Goal: Task Accomplishment & Management: Manage account settings

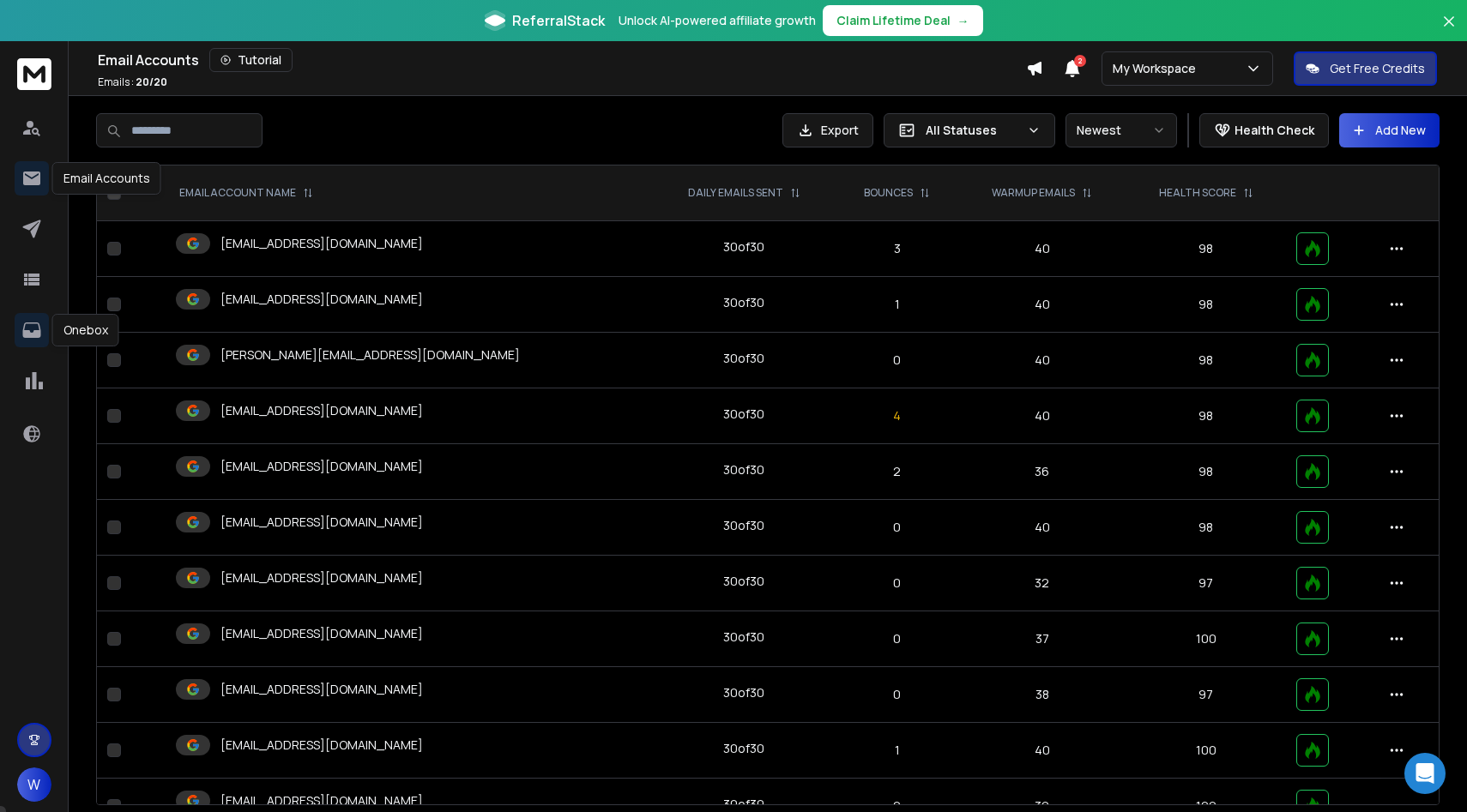
click at [30, 332] on icon at bounding box center [32, 330] width 21 height 21
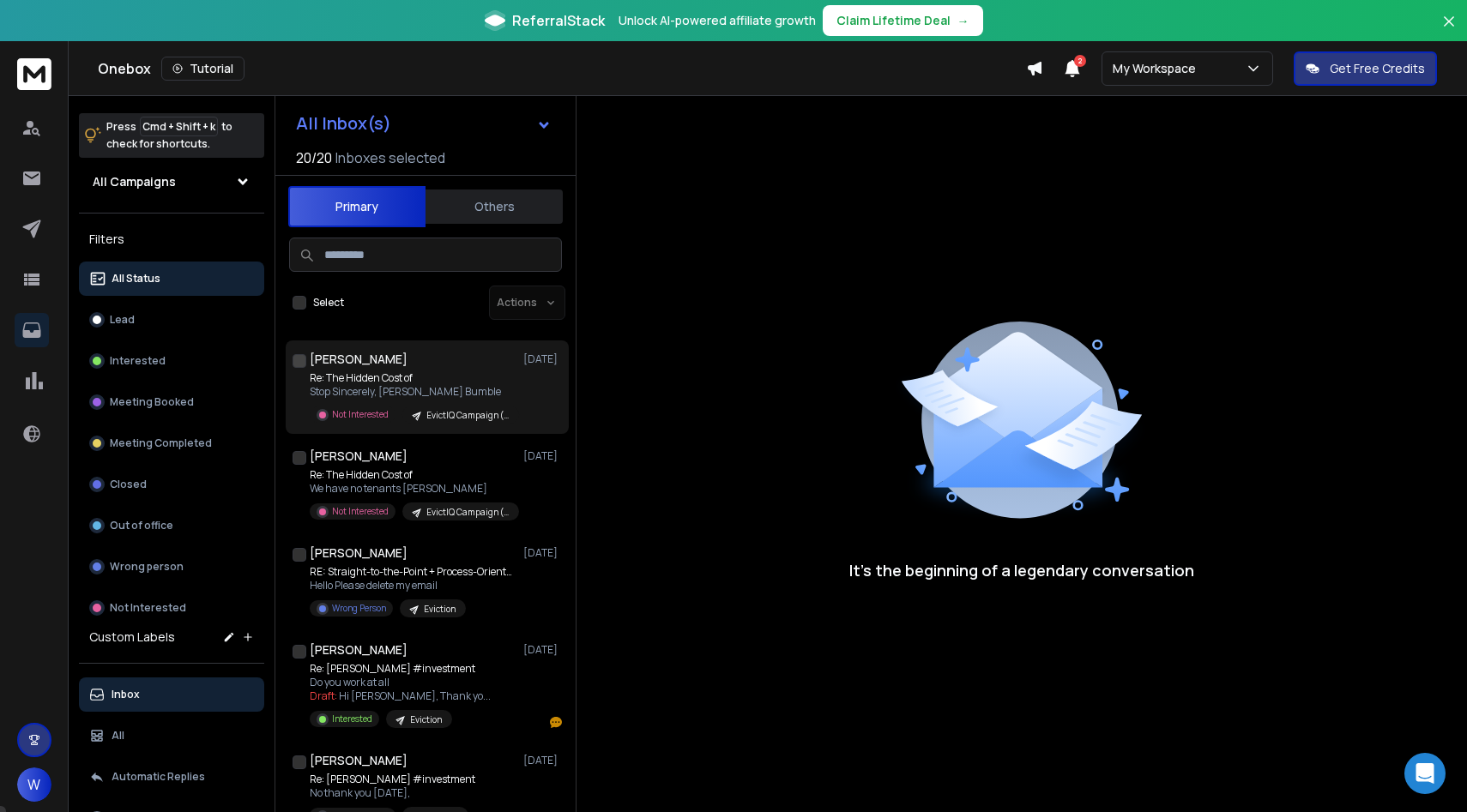
click at [369, 368] on div "[PERSON_NAME] [DATE] Re: The Hidden Cost of Stop Sincerely, [PERSON_NAME] Bumbl…" at bounding box center [435, 387] width 252 height 73
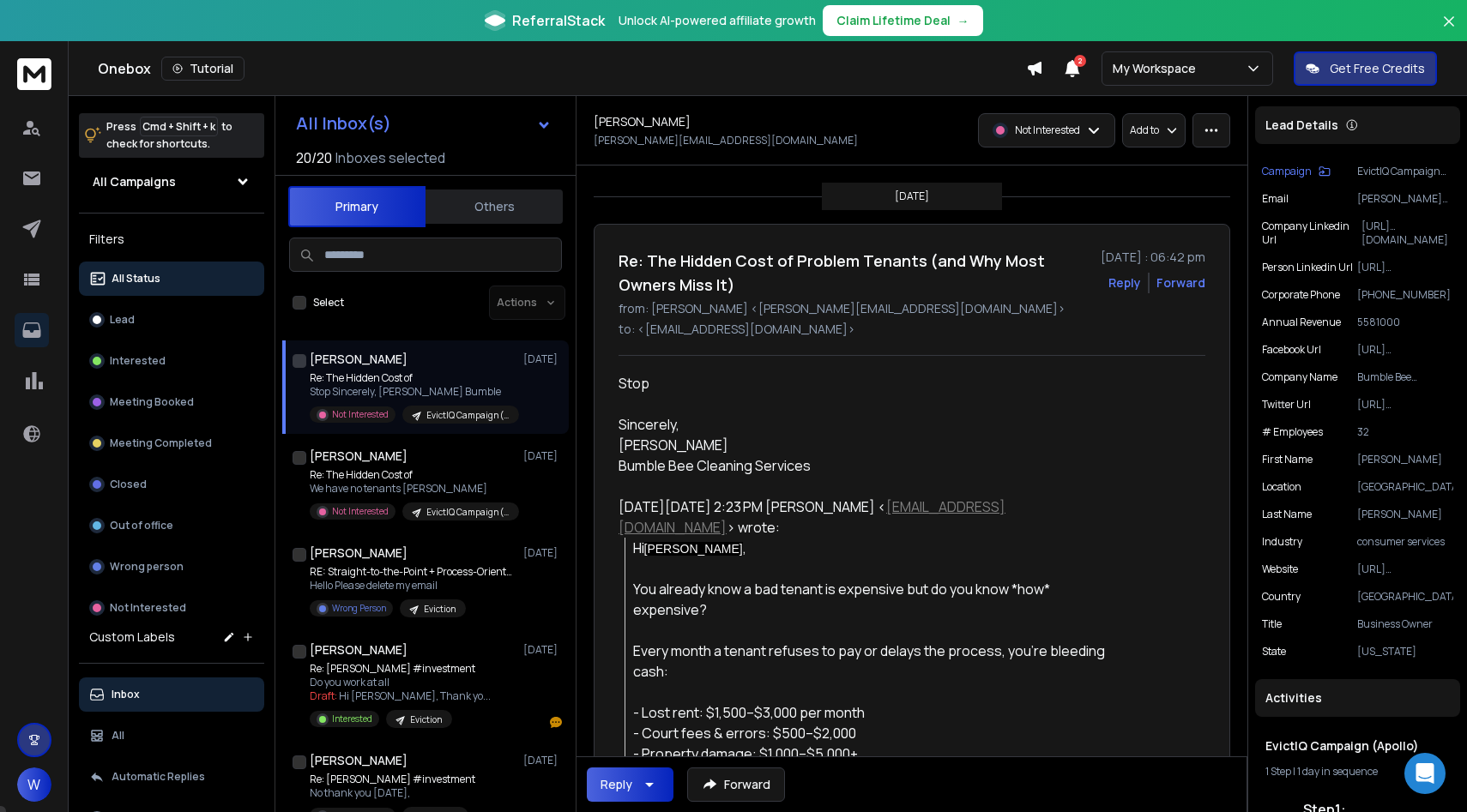
click at [301, 362] on button "button" at bounding box center [299, 361] width 14 height 14
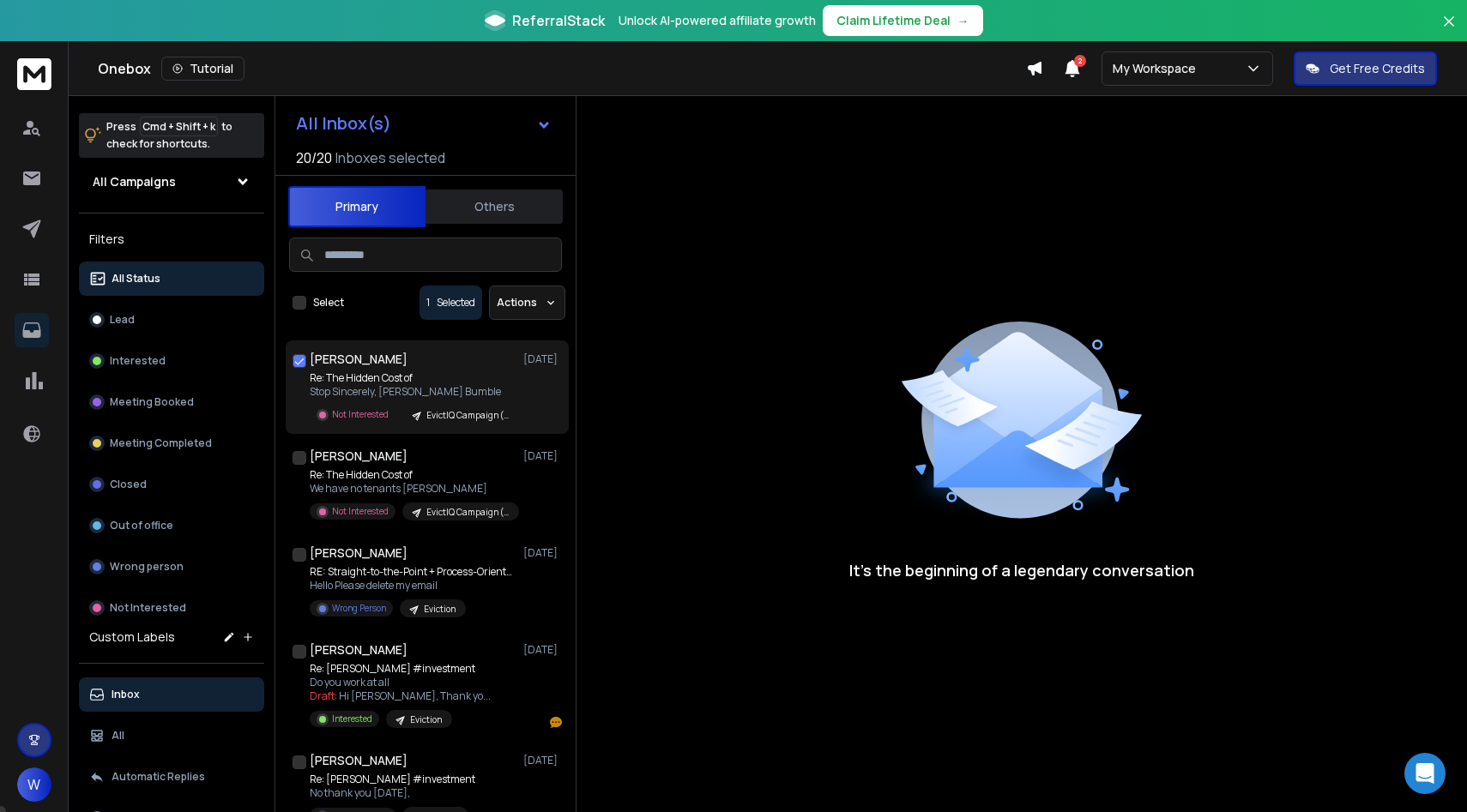
click at [302, 364] on button "button" at bounding box center [299, 361] width 14 height 14
click at [348, 375] on p "Re: The Hidden Cost of" at bounding box center [412, 378] width 206 height 14
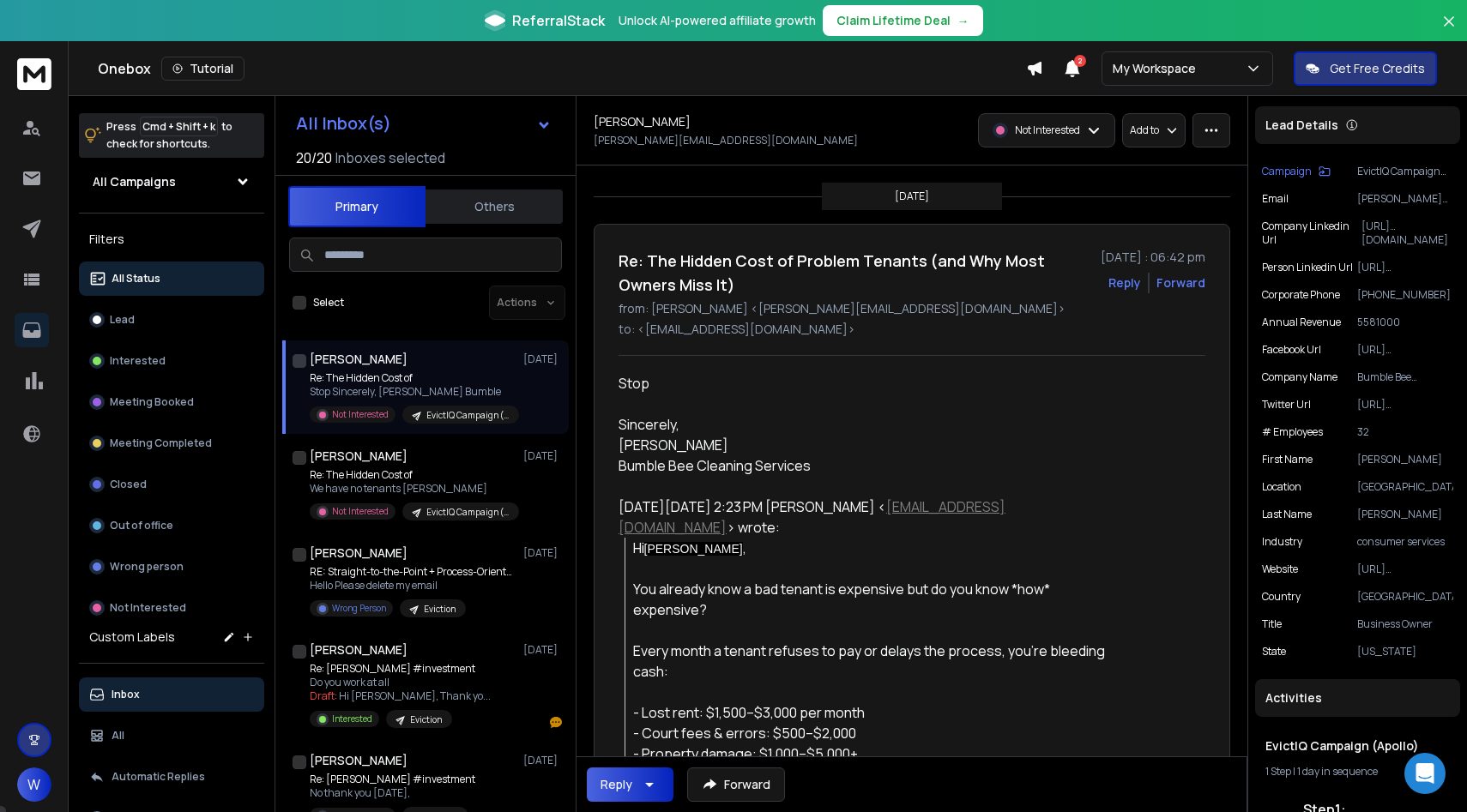
click at [296, 357] on button "button" at bounding box center [299, 361] width 14 height 14
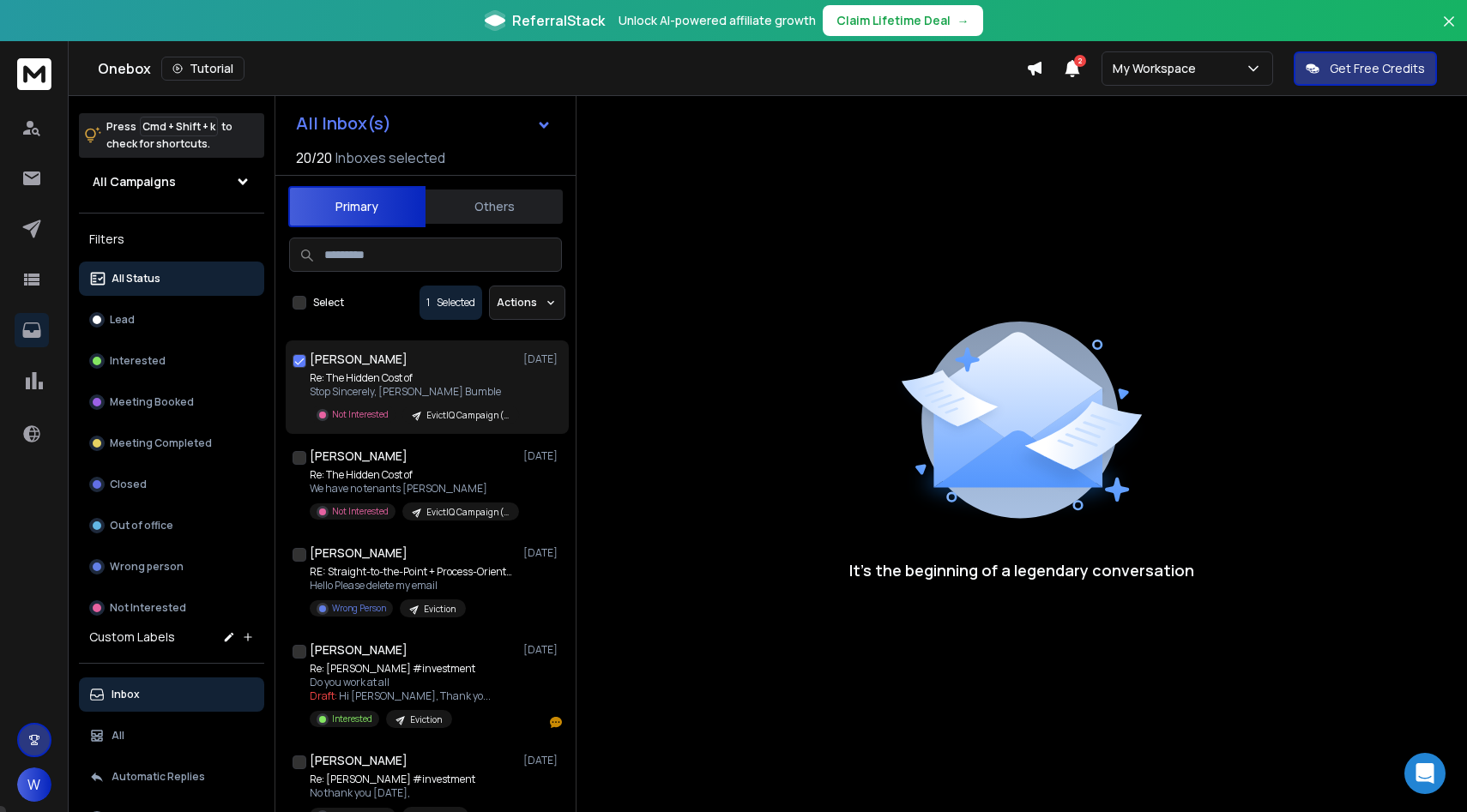
click at [474, 379] on p "Re: The Hidden Cost of" at bounding box center [412, 378] width 206 height 14
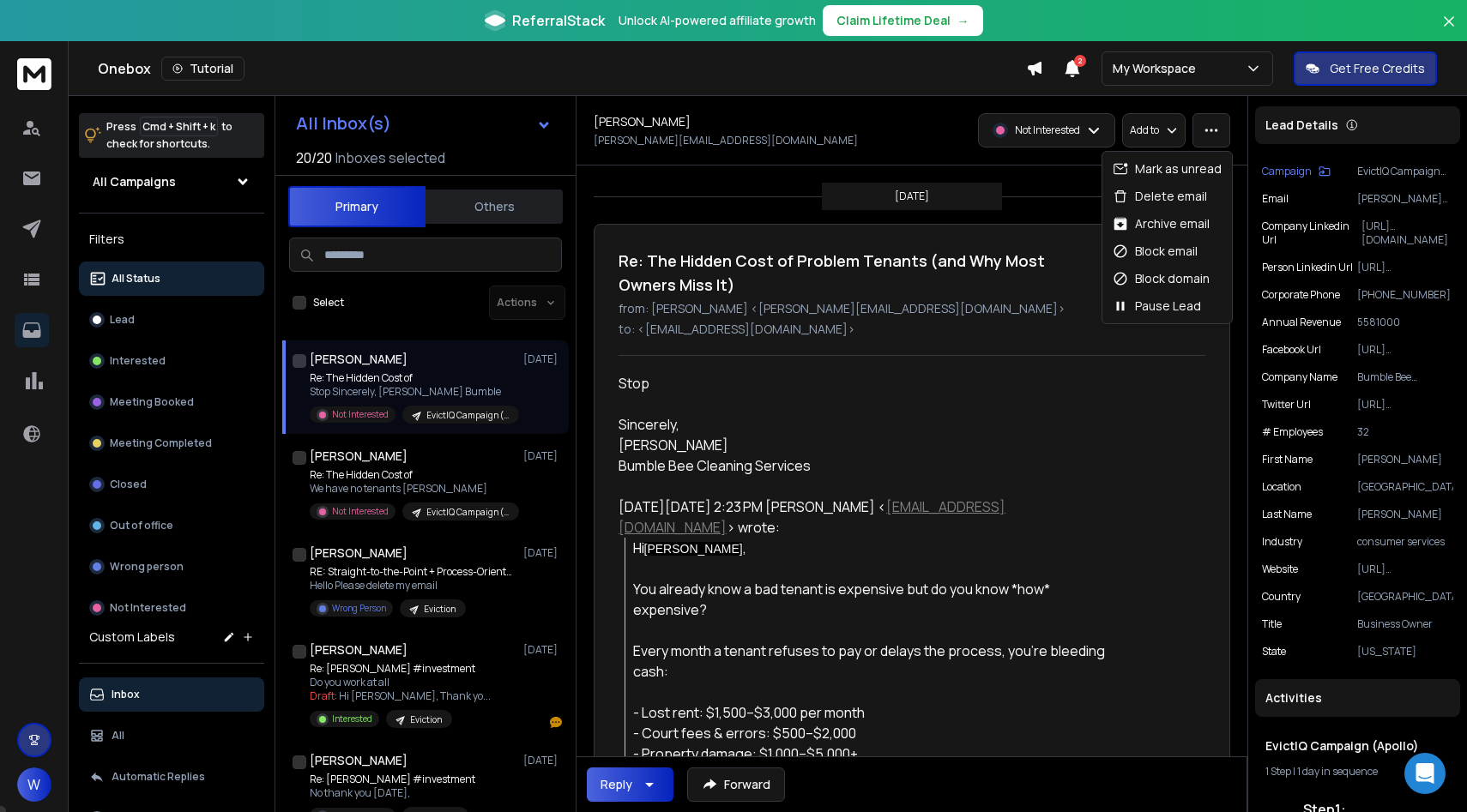
click at [1214, 137] on icon "button" at bounding box center [1211, 131] width 16 height 16
click at [1161, 194] on div "Delete email" at bounding box center [1160, 196] width 95 height 17
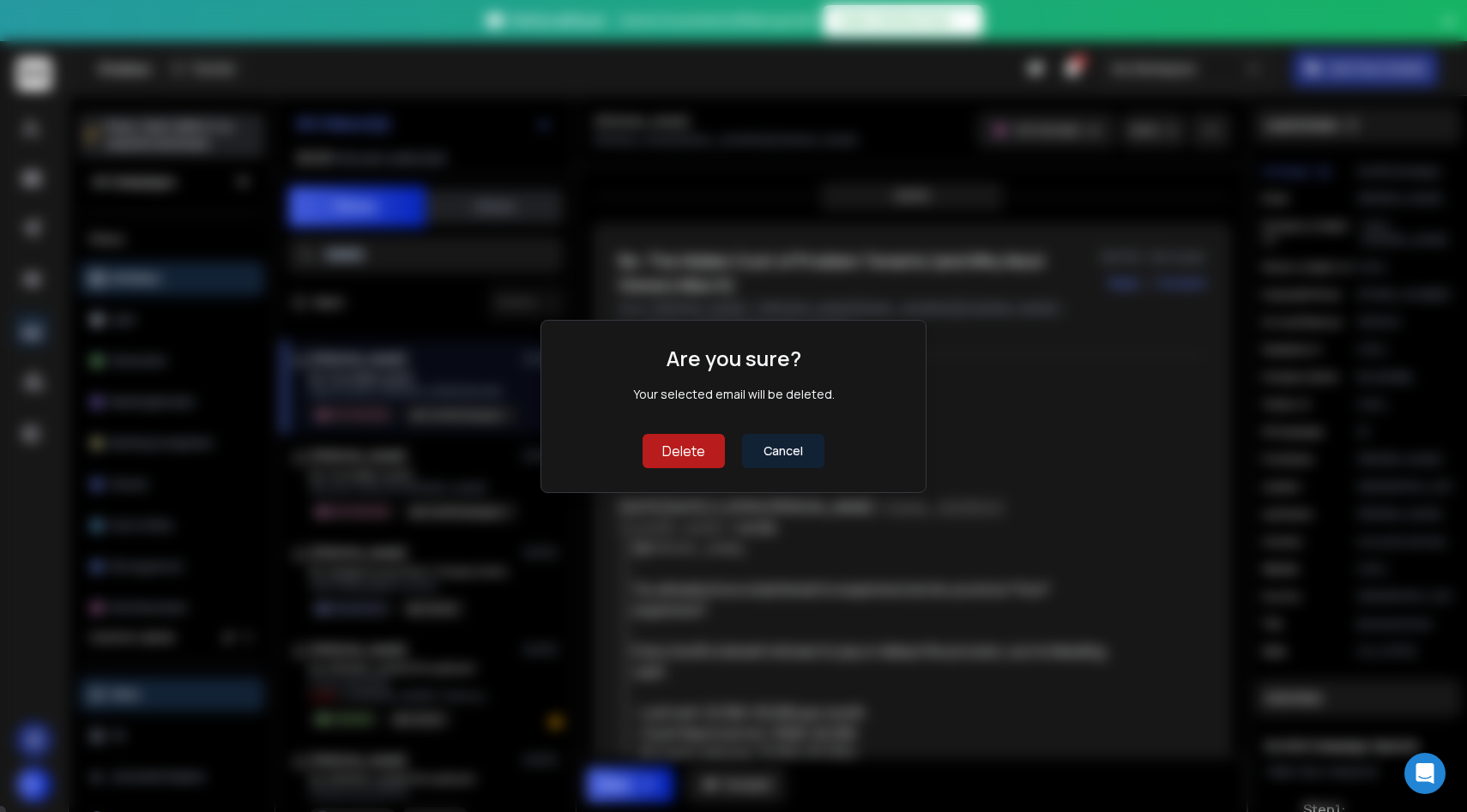
click at [710, 448] on button "Delete" at bounding box center [683, 451] width 83 height 34
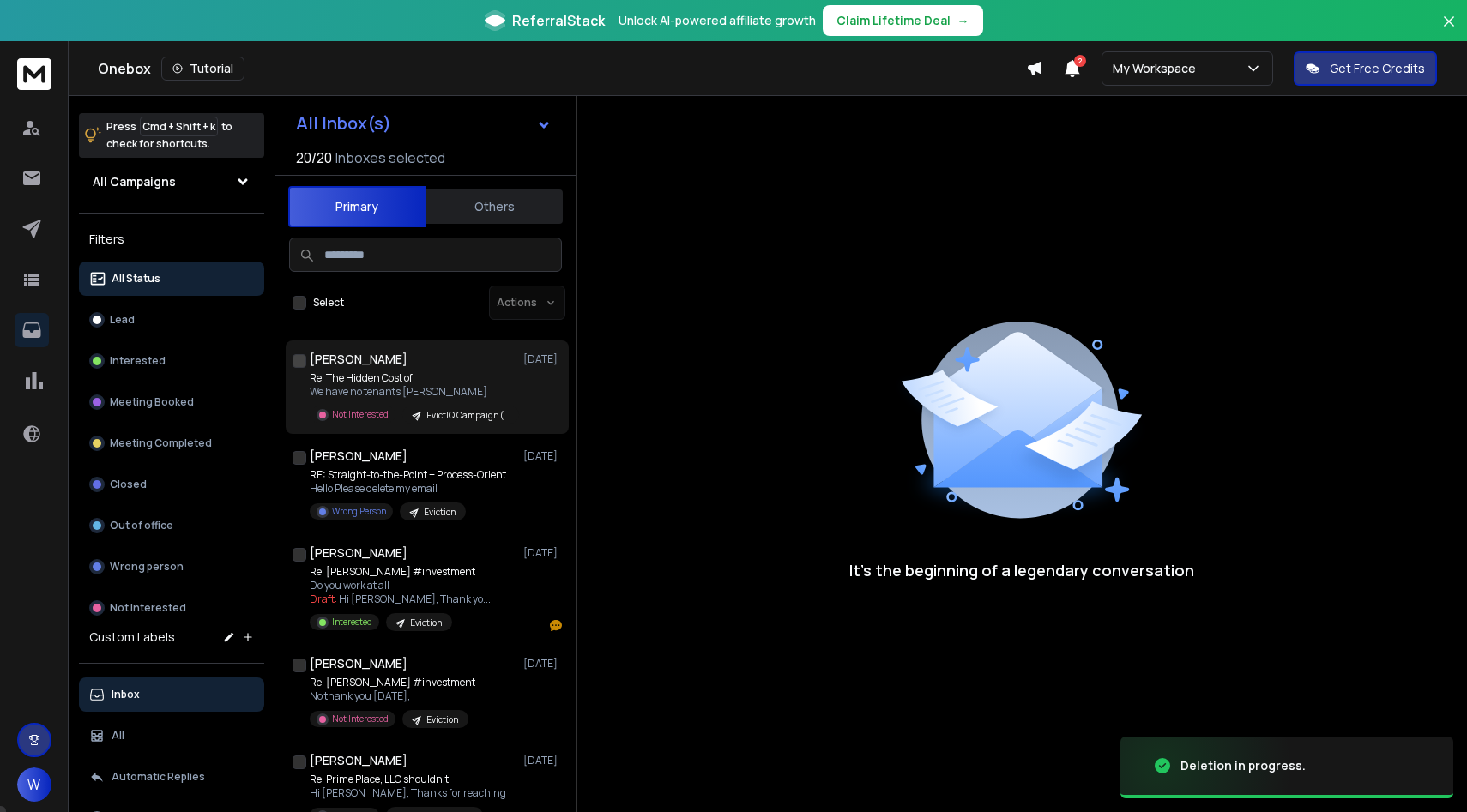
click at [432, 389] on p "We have no tenants [PERSON_NAME]" at bounding box center [412, 392] width 206 height 14
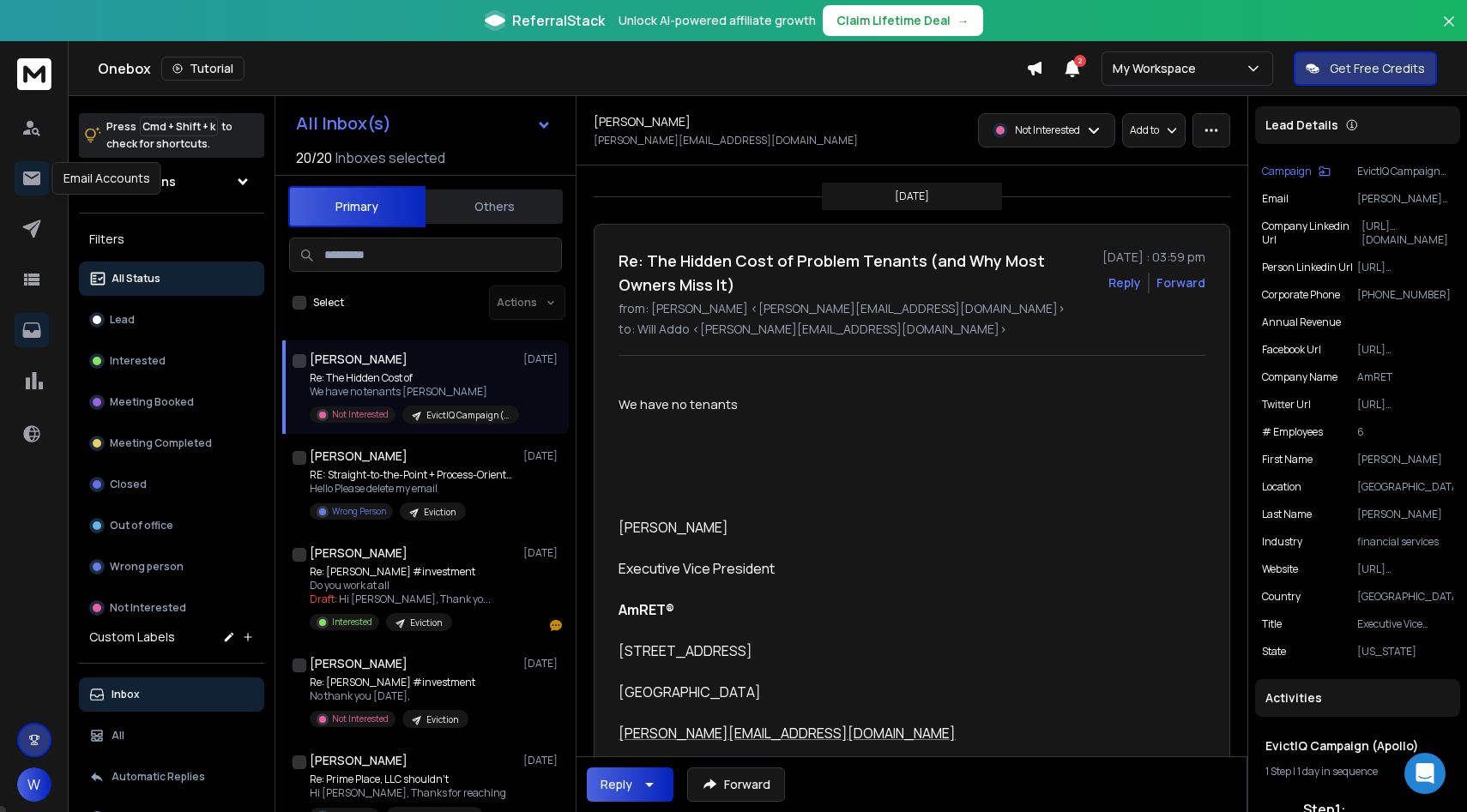
click at [32, 177] on icon at bounding box center [32, 178] width 17 height 14
